Goal: Task Accomplishment & Management: Use online tool/utility

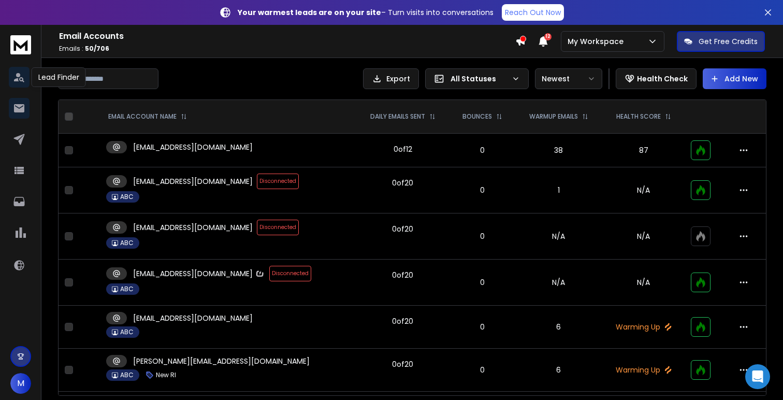
click at [22, 71] on icon at bounding box center [19, 77] width 12 height 12
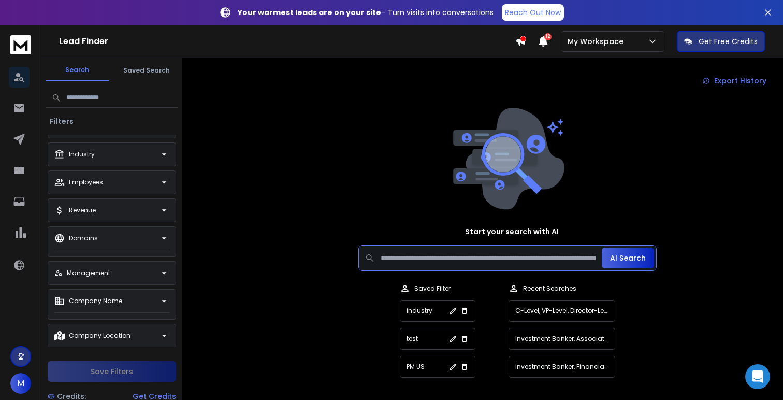
scroll to position [97, 0]
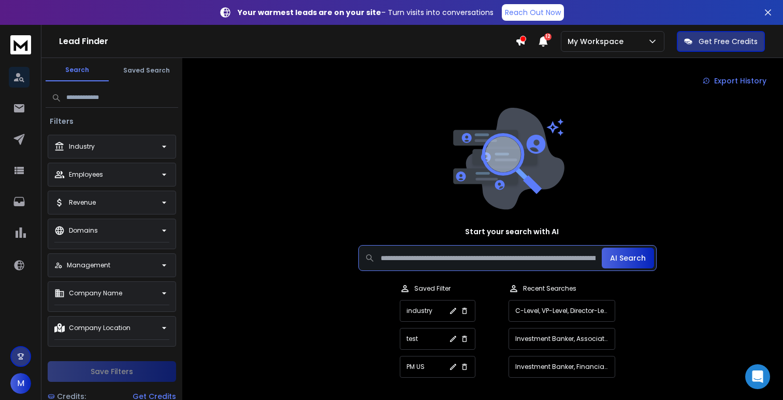
click at [113, 230] on div "Domains" at bounding box center [111, 230] width 115 height 10
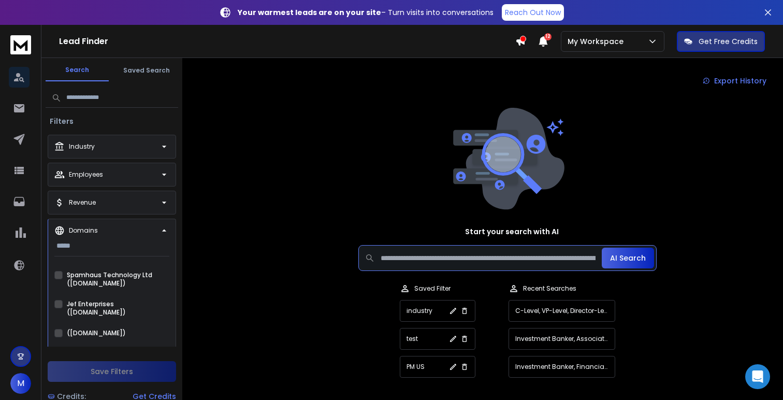
type input "*****"
click at [58, 302] on \(spamhaus\ "Jef Enterprises (spamhaus.org)" at bounding box center [58, 304] width 8 height 8
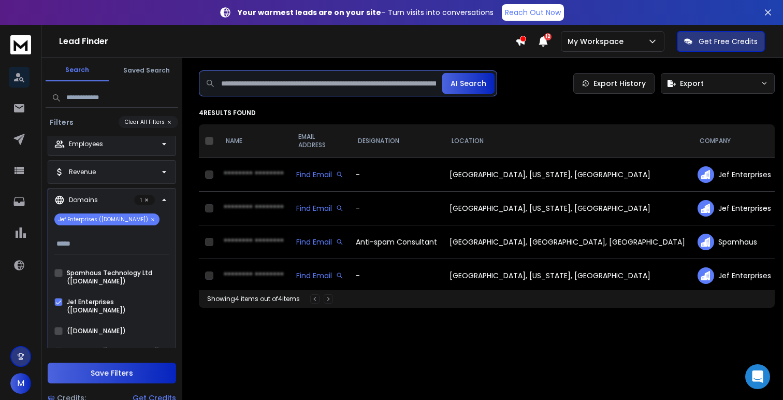
scroll to position [131, 0]
click at [59, 271] on \(spamhaustech\ "Spamhaus Technology Ltd (spamhaustech.com)" at bounding box center [58, 271] width 8 height 8
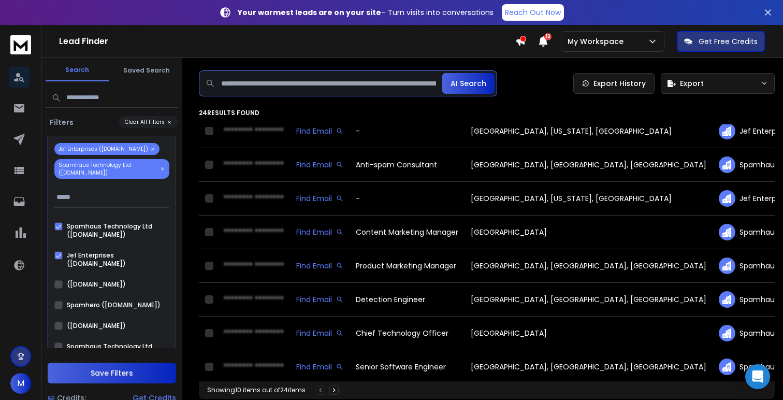
scroll to position [190, 0]
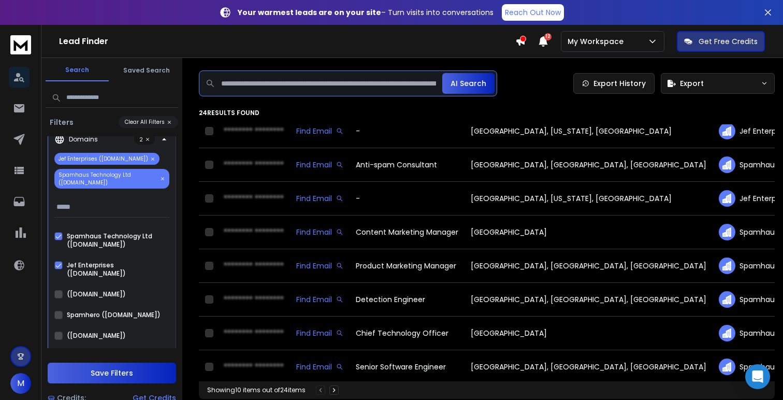
click at [190, 139] on div "Your warmest leads are on your site – Turn visits into conversations Reach Out …" at bounding box center [391, 200] width 783 height 400
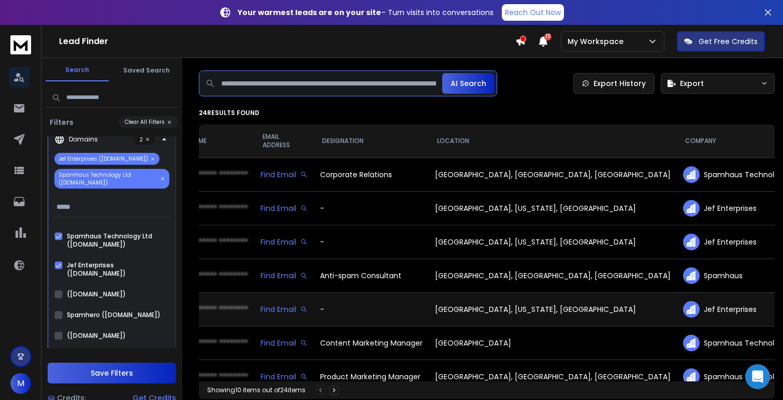
scroll to position [0, 0]
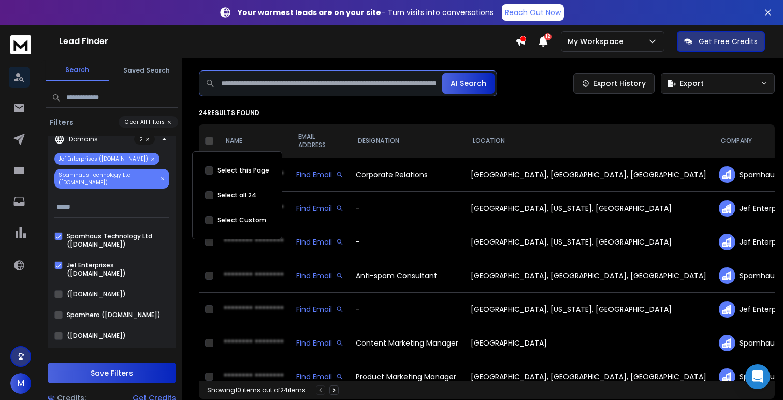
click at [209, 195] on button "Select this Page" at bounding box center [209, 195] width 8 height 8
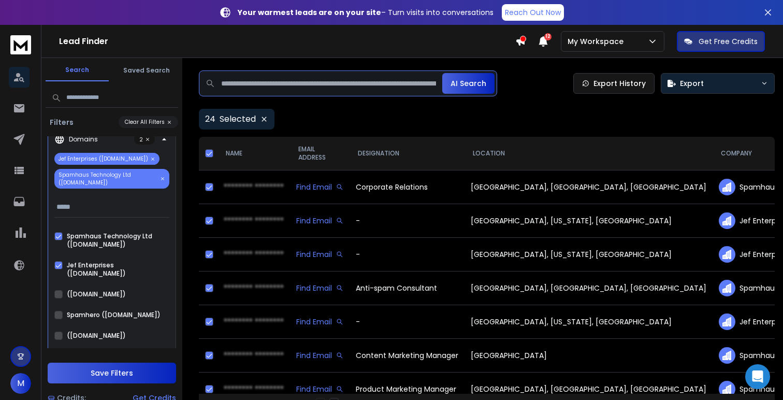
click at [699, 83] on span "Export" at bounding box center [692, 83] width 24 height 10
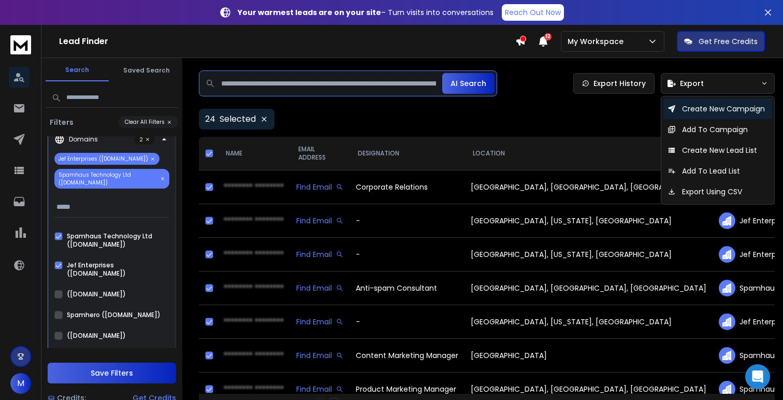
click at [704, 111] on p "Create New Campaign" at bounding box center [723, 109] width 87 height 15
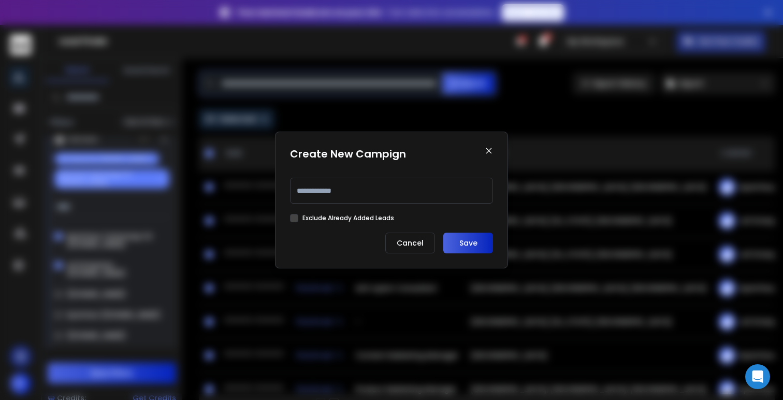
click at [321, 189] on input at bounding box center [391, 191] width 203 height 26
type input "**********"
click at [474, 243] on button "Save" at bounding box center [468, 243] width 50 height 21
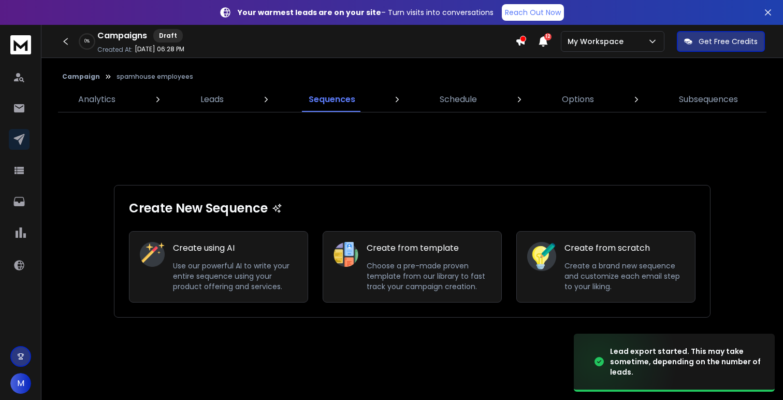
click at [235, 104] on div "Analytics Leads Sequences Schedule Options Subsequences" at bounding box center [408, 99] width 700 height 25
click at [204, 98] on p "Leads" at bounding box center [211, 99] width 23 height 12
